Goal: Task Accomplishment & Management: Use online tool/utility

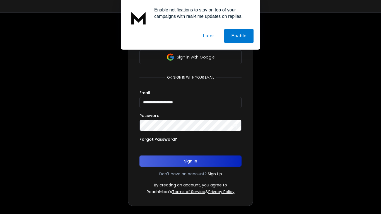
type input "**********"
click at [190, 161] on button "Sign In" at bounding box center [190, 161] width 102 height 11
